Goal: Task Accomplishment & Management: Use online tool/utility

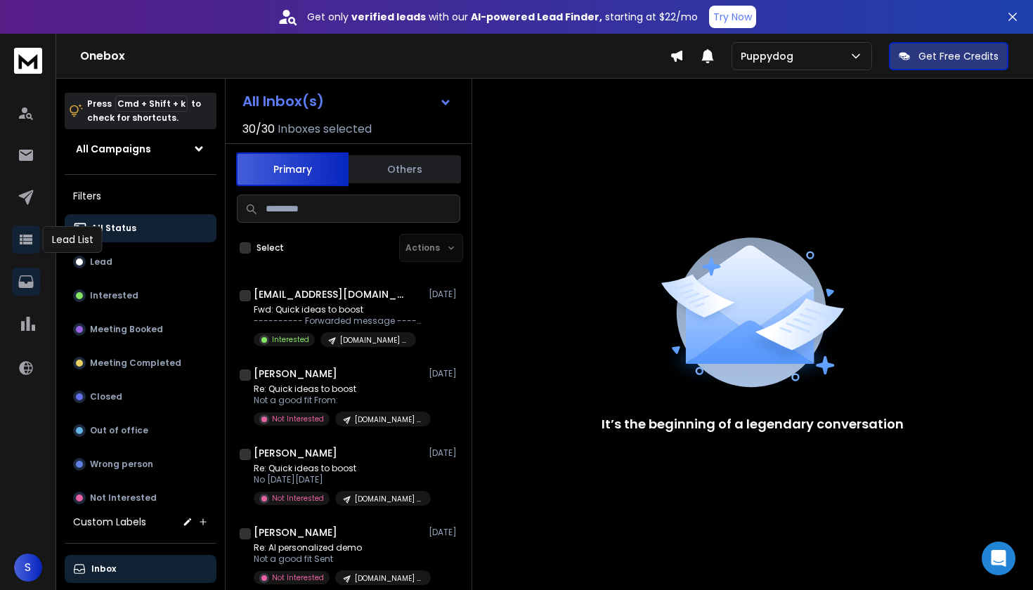
click at [29, 247] on icon at bounding box center [26, 239] width 17 height 17
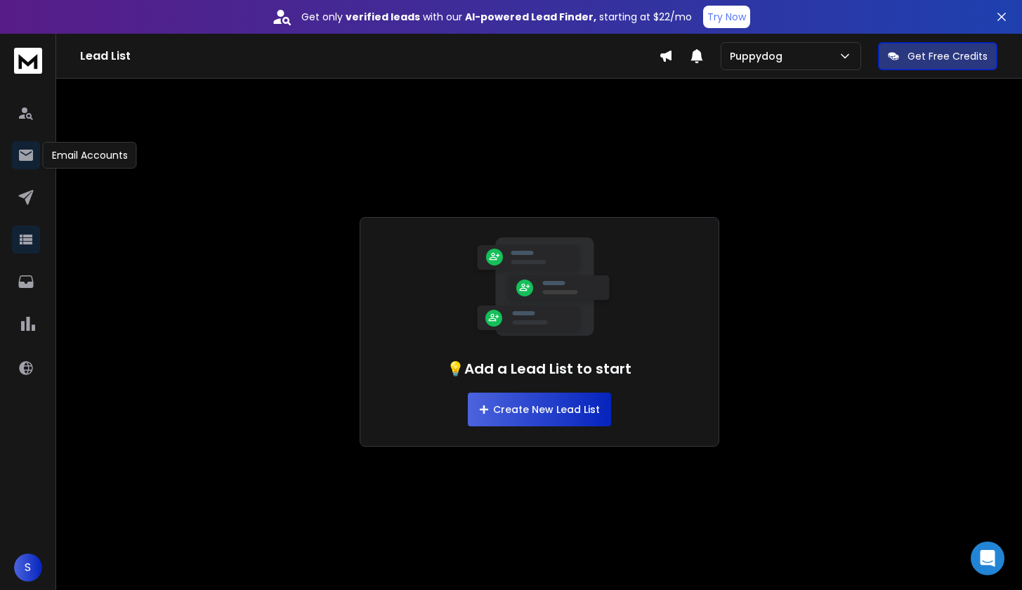
click at [21, 159] on icon at bounding box center [26, 155] width 14 height 11
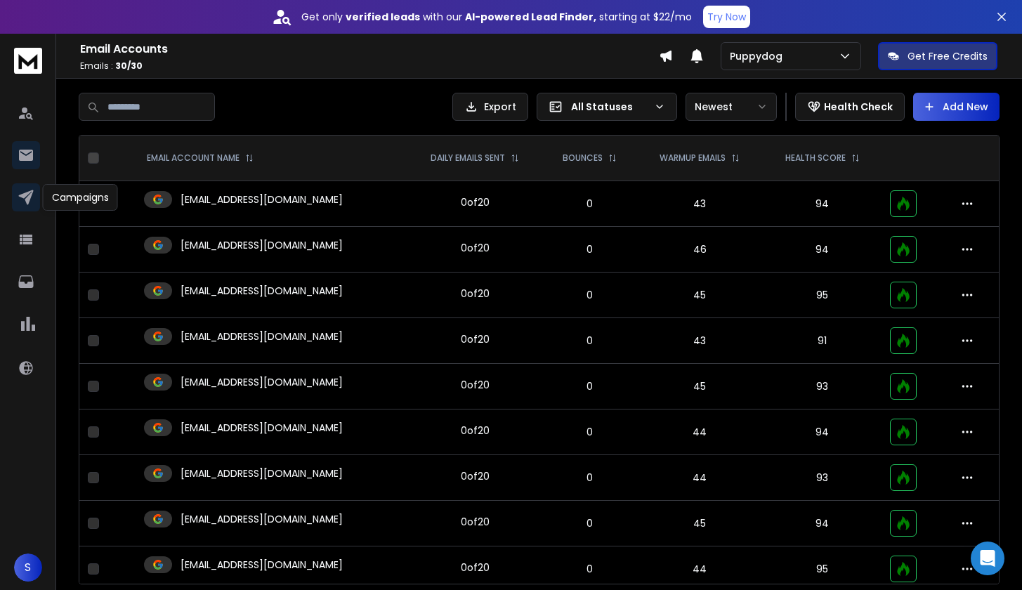
click at [34, 197] on link at bounding box center [26, 197] width 28 height 28
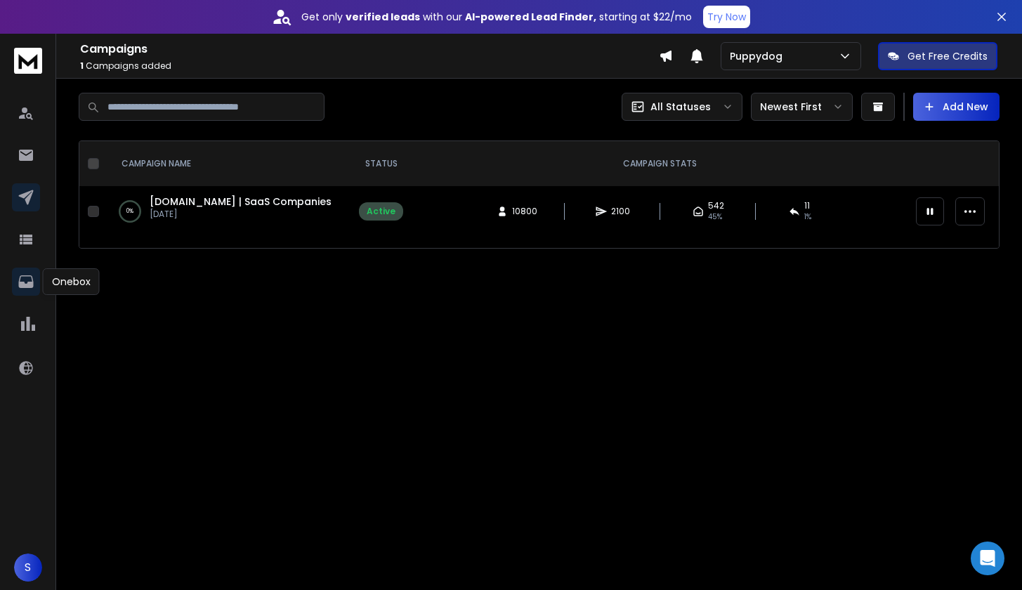
click at [30, 279] on icon at bounding box center [26, 281] width 17 height 17
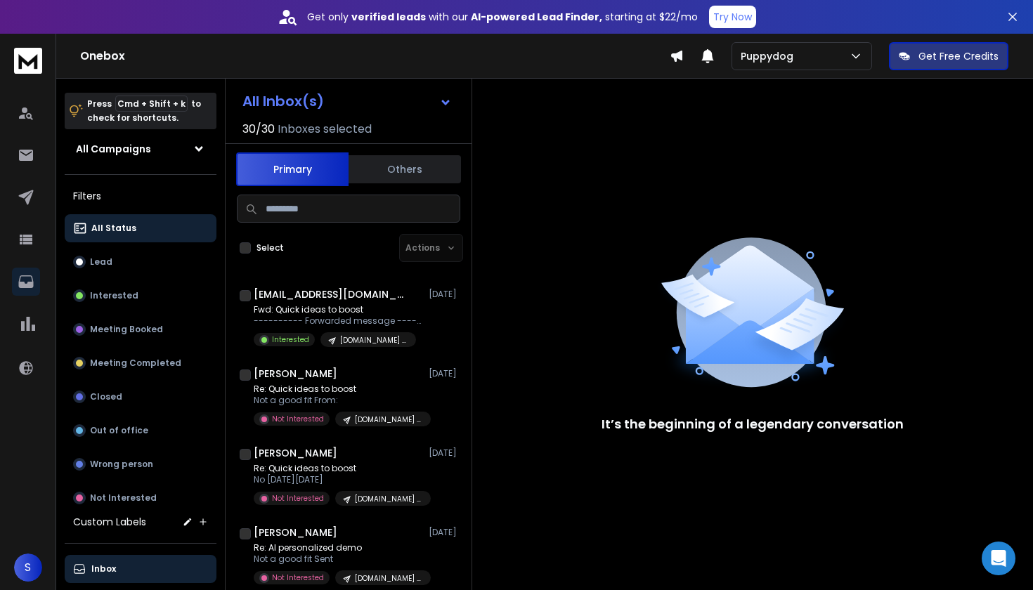
click at [136, 234] on button "All Status" at bounding box center [141, 228] width 152 height 28
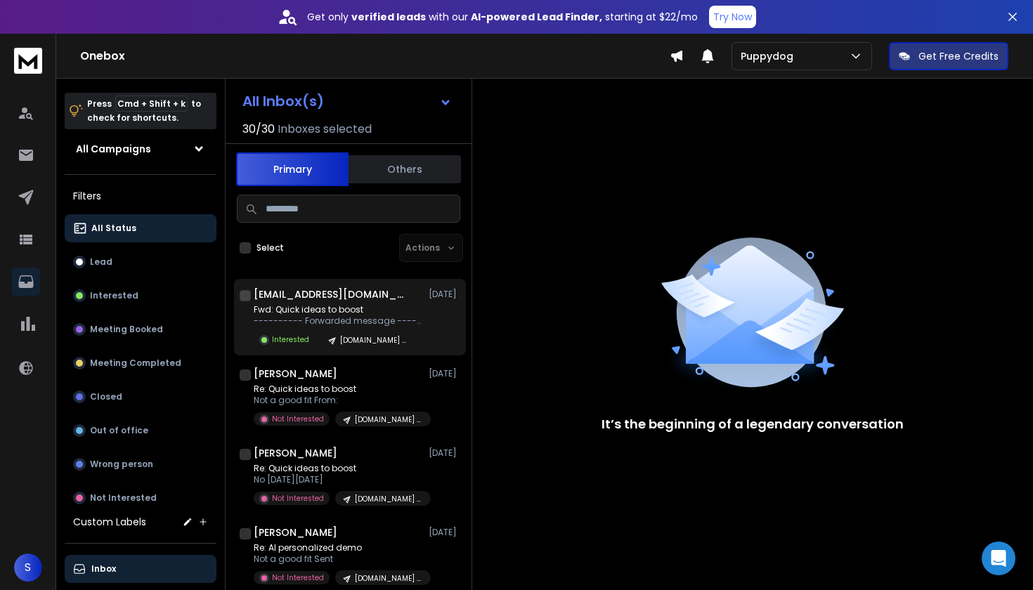
click at [342, 305] on p "Fwd: Quick ideas to boost" at bounding box center [338, 309] width 169 height 11
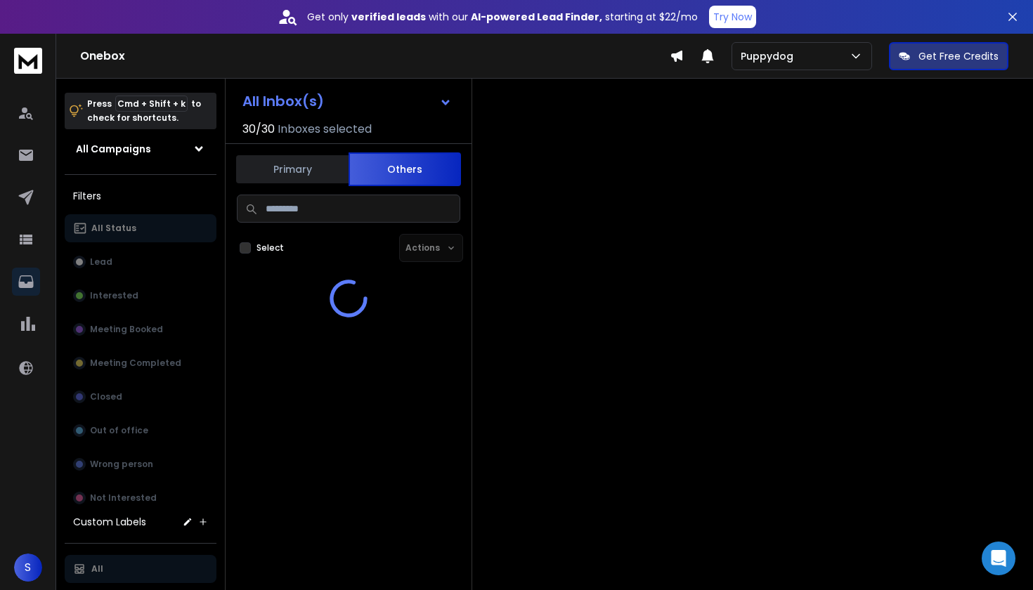
click at [430, 162] on button "Others" at bounding box center [404, 169] width 112 height 34
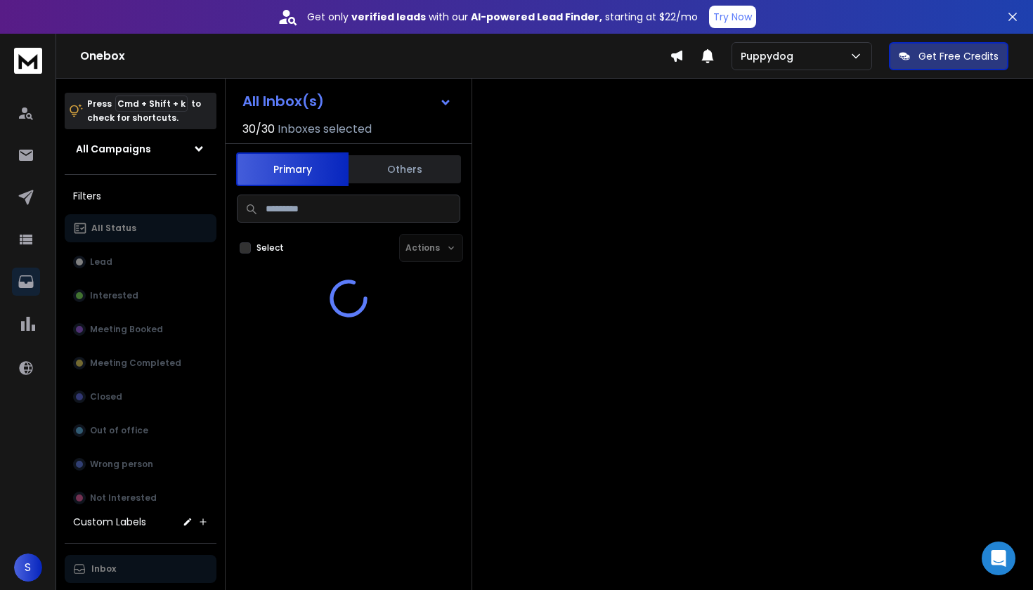
click at [321, 177] on button "Primary" at bounding box center [292, 169] width 112 height 34
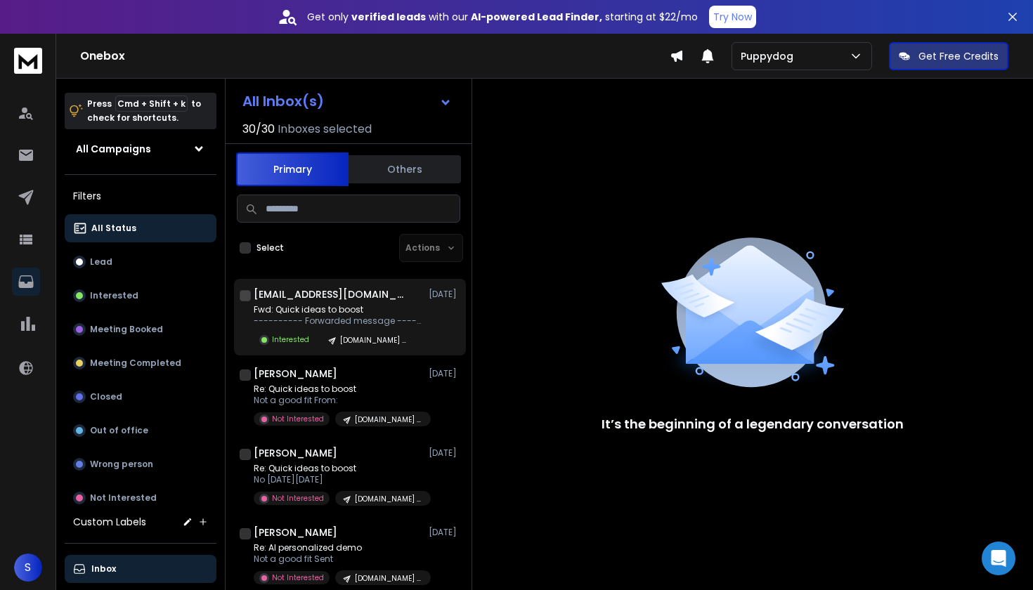
click at [311, 322] on p "---------- Forwarded message --------- From: [PERSON_NAME]" at bounding box center [338, 320] width 169 height 11
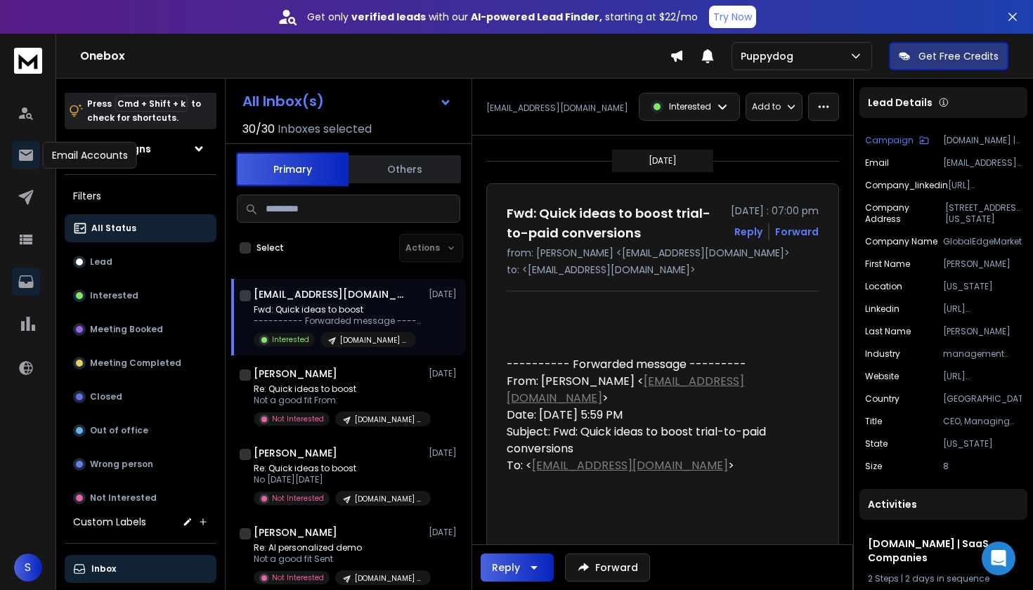
click at [21, 160] on icon at bounding box center [26, 155] width 14 height 11
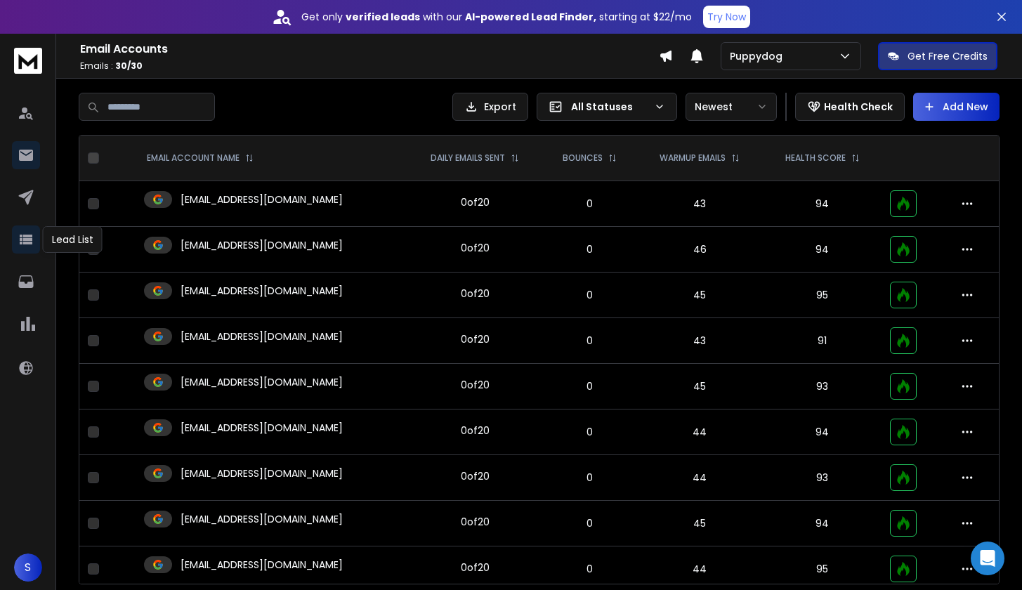
click at [25, 247] on icon at bounding box center [26, 239] width 17 height 17
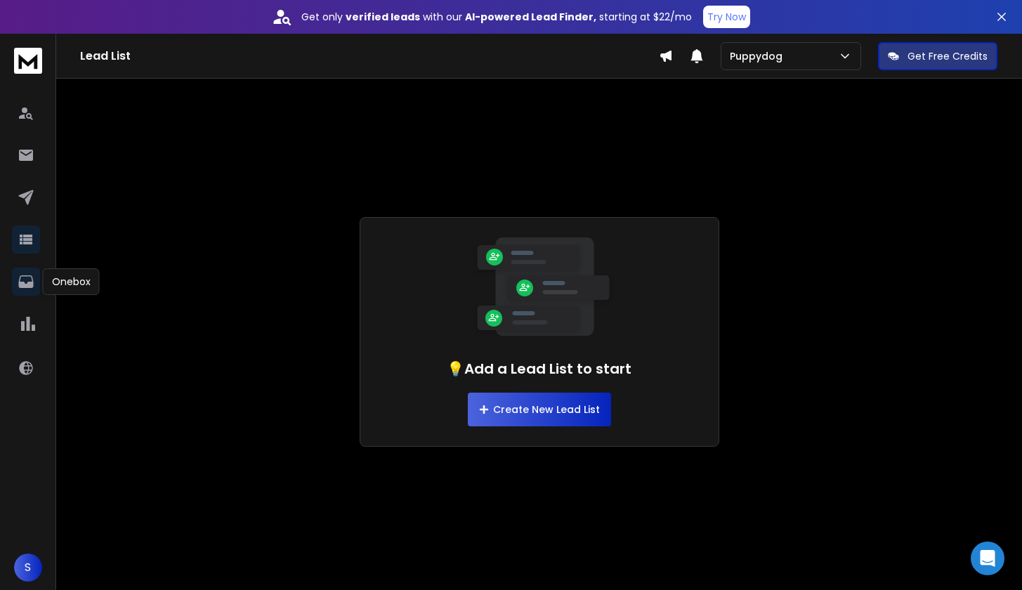
click at [26, 280] on icon at bounding box center [26, 281] width 17 height 17
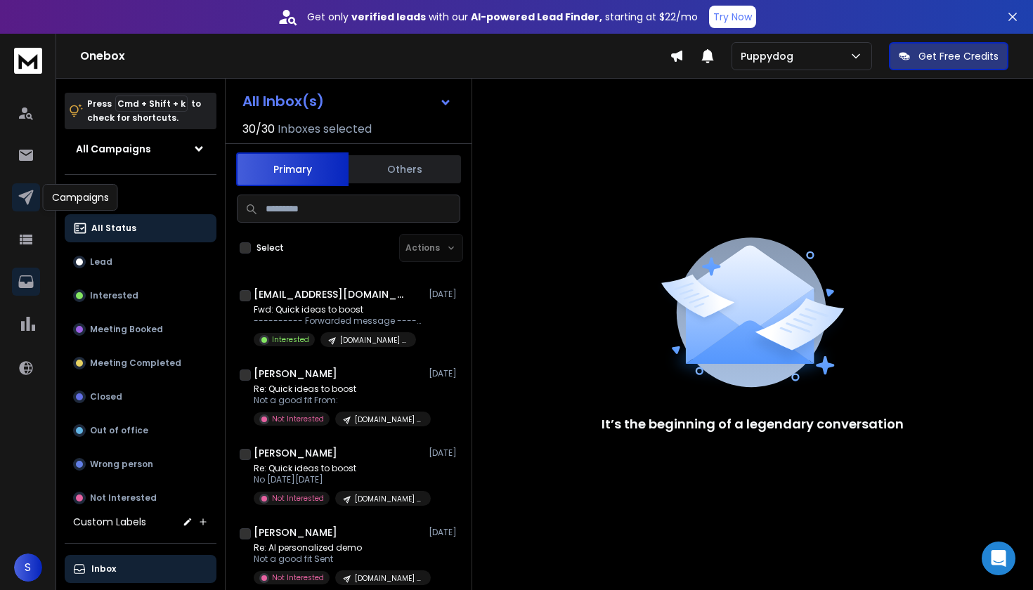
click at [18, 197] on icon at bounding box center [26, 197] width 17 height 17
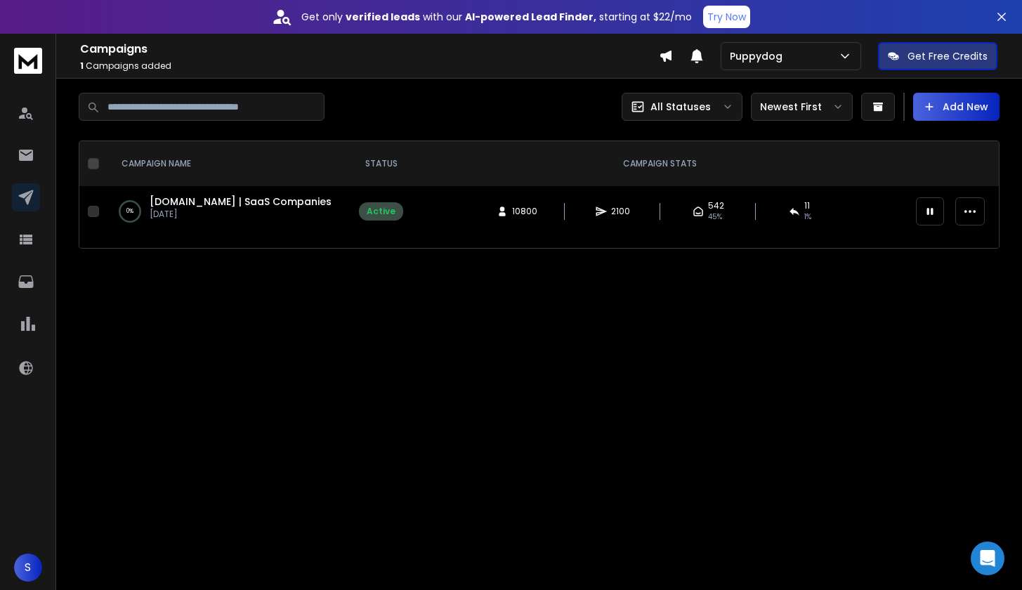
click at [372, 202] on div "Active" at bounding box center [381, 211] width 44 height 18
